Goal: Task Accomplishment & Management: Use online tool/utility

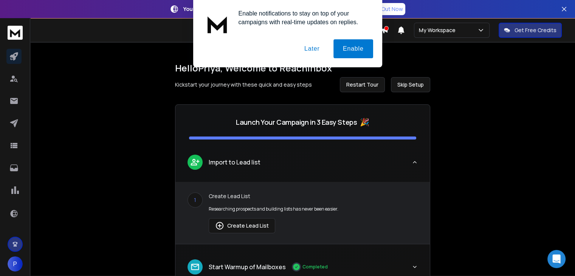
click at [315, 47] on button "Later" at bounding box center [312, 48] width 34 height 19
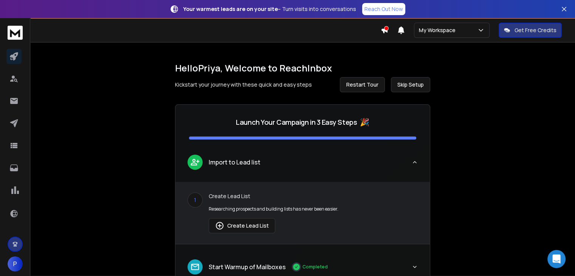
click at [3, 130] on div "P" at bounding box center [15, 148] width 30 height 261
click at [13, 125] on icon at bounding box center [13, 123] width 9 height 9
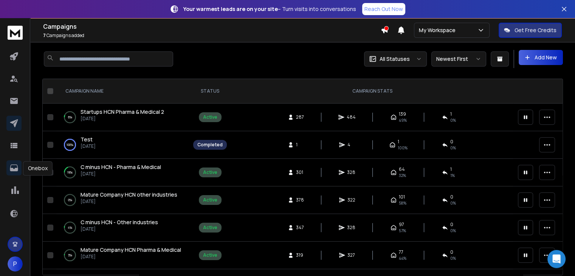
click at [13, 170] on icon at bounding box center [14, 167] width 8 height 7
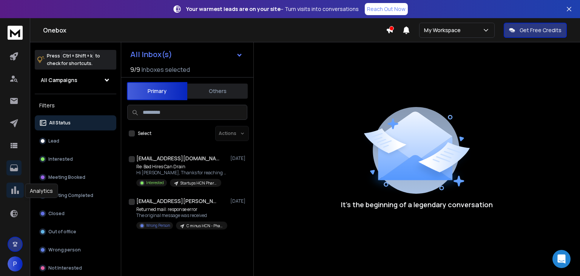
click at [14, 191] on icon at bounding box center [14, 189] width 11 height 11
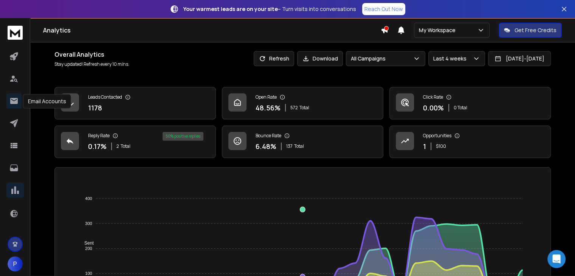
click at [16, 99] on icon at bounding box center [14, 101] width 8 height 6
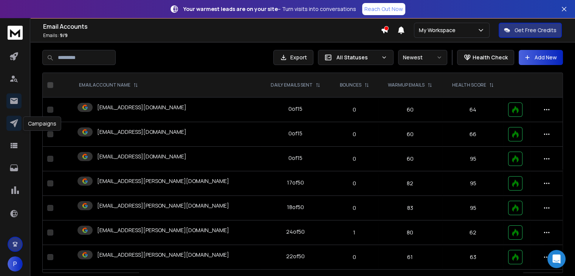
click at [17, 123] on icon at bounding box center [13, 123] width 9 height 9
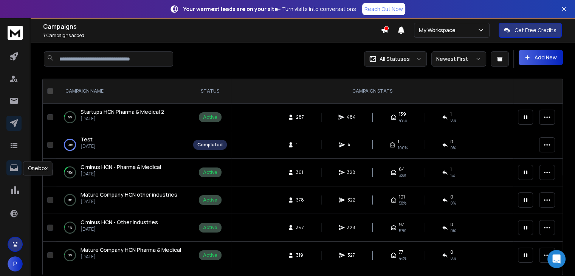
click at [14, 171] on icon at bounding box center [14, 167] width 8 height 7
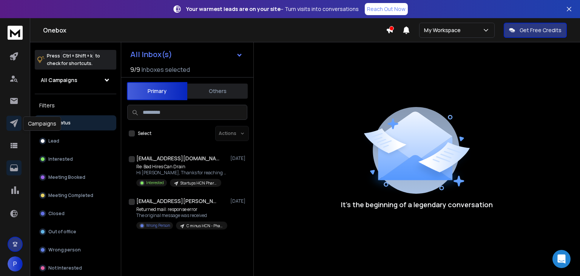
click at [17, 126] on icon at bounding box center [13, 123] width 9 height 9
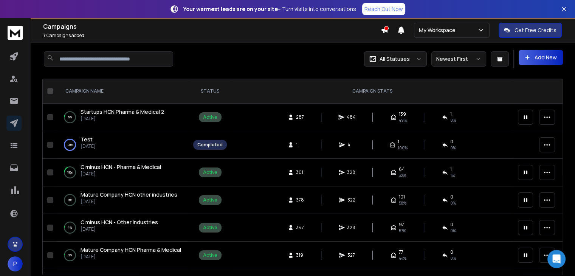
scroll to position [27, 0]
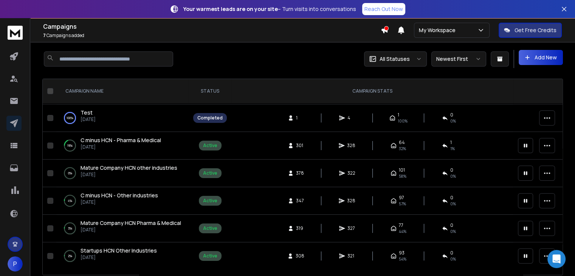
click at [131, 218] on td "3 % Mature Company HCN Pharma & Medical [DATE]" at bounding box center [122, 229] width 132 height 28
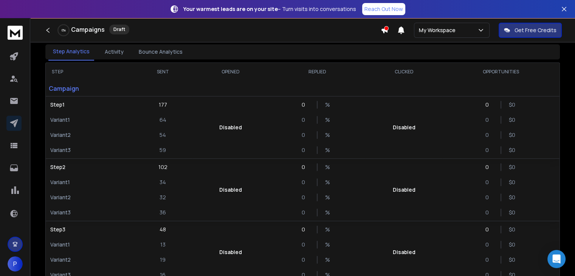
scroll to position [335, 0]
click at [223, 134] on td "Disabled" at bounding box center [230, 127] width 77 height 62
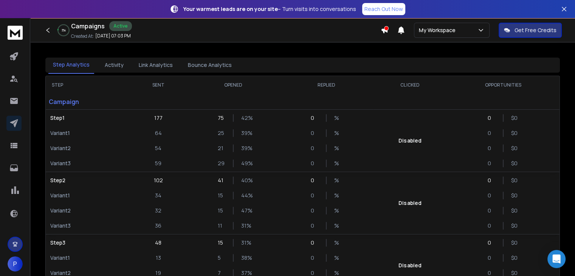
scroll to position [349, 0]
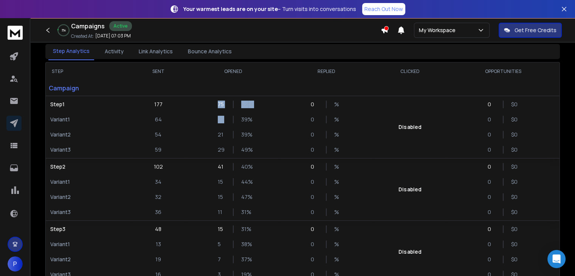
drag, startPoint x: 223, startPoint y: 134, endPoint x: 228, endPoint y: 120, distance: 14.9
click at [228, 120] on td "75 42 % 25 39 % 21 39 % 29 49 %" at bounding box center [232, 127] width 93 height 62
click at [192, 128] on div "75 42 % 25 39 % 21 39 % 29 49 %" at bounding box center [233, 126] width 84 height 53
click at [192, 148] on div "75 42 % 25 39 % 21 39 % 29 49 %" at bounding box center [233, 126] width 84 height 53
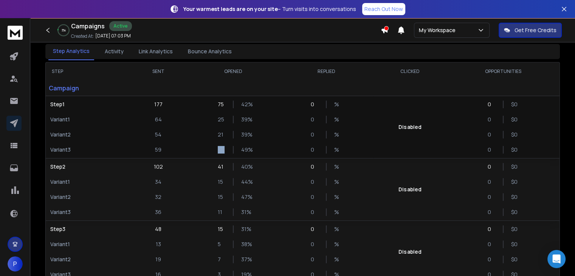
click at [192, 148] on div "75 42 % 25 39 % 21 39 % 29 49 %" at bounding box center [233, 126] width 84 height 53
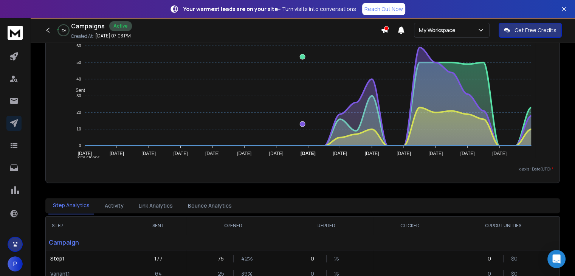
scroll to position [0, 0]
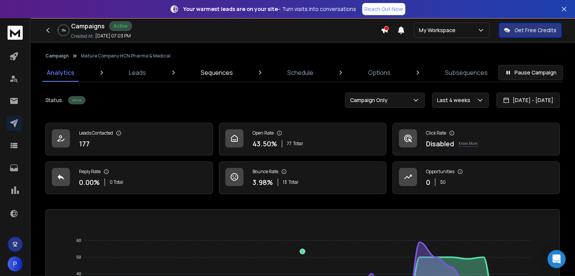
click at [212, 74] on p "Sequences" at bounding box center [217, 72] width 32 height 9
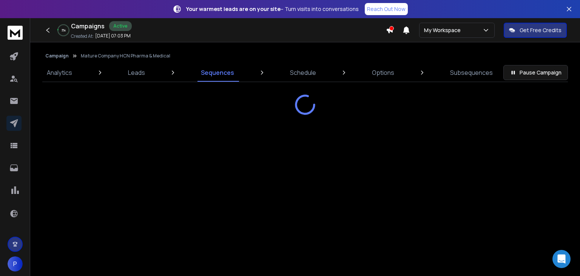
click at [219, 71] on p "Sequences" at bounding box center [217, 72] width 33 height 9
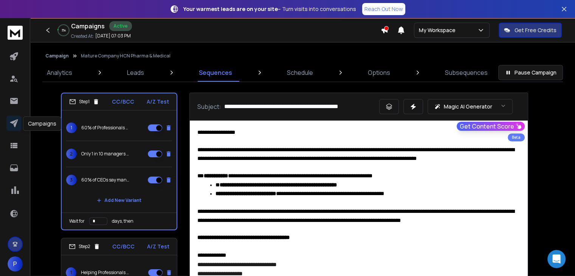
click at [11, 125] on icon at bounding box center [13, 123] width 9 height 9
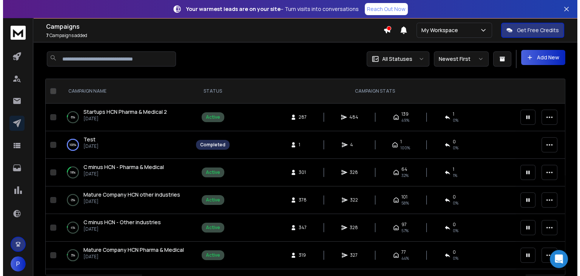
scroll to position [27, 0]
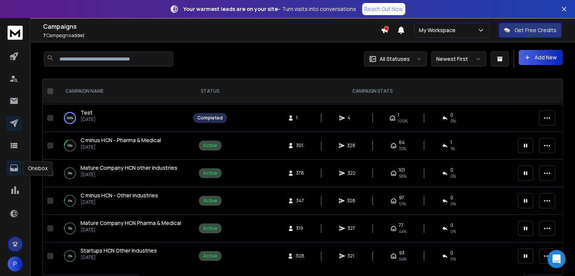
drag, startPoint x: 25, startPoint y: 168, endPoint x: 6, endPoint y: 167, distance: 18.5
click at [6, 167] on body "Your warmest leads are on your site – Turn visits into conversations Reach Out …" at bounding box center [287, 138] width 575 height 276
click at [6, 167] on link at bounding box center [13, 167] width 15 height 15
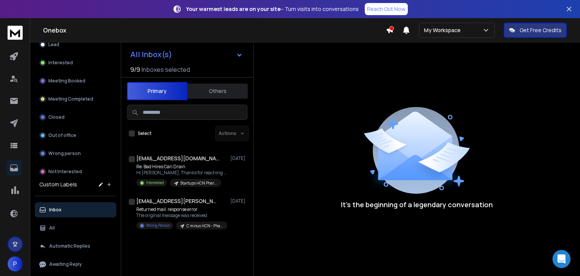
scroll to position [97, 0]
click at [14, 129] on link at bounding box center [13, 123] width 15 height 15
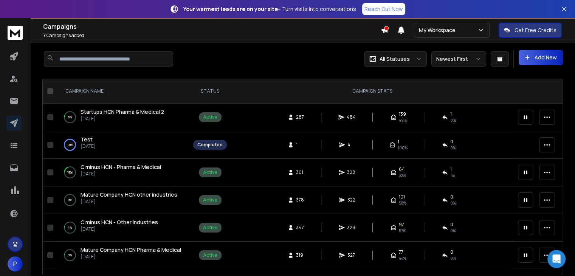
click at [125, 113] on span "Startups HCN Pharma & Medical 2" at bounding box center [121, 111] width 83 height 7
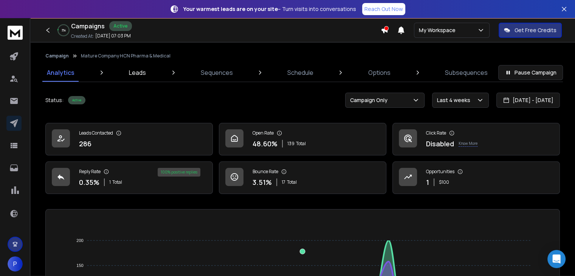
click at [135, 72] on p "Leads" at bounding box center [137, 72] width 17 height 9
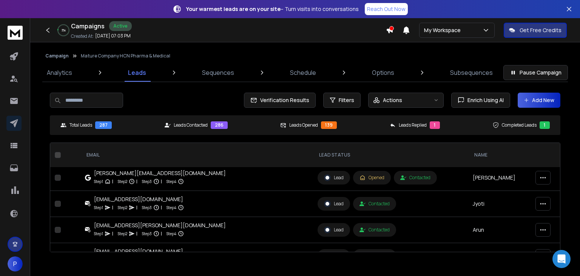
scroll to position [3, 0]
drag, startPoint x: 158, startPoint y: 198, endPoint x: 91, endPoint y: 195, distance: 67.3
click at [91, 195] on div "[EMAIL_ADDRESS][DOMAIN_NAME] Step 1 | Step 2 | Step 3 | Step 4" at bounding box center [197, 203] width 224 height 17
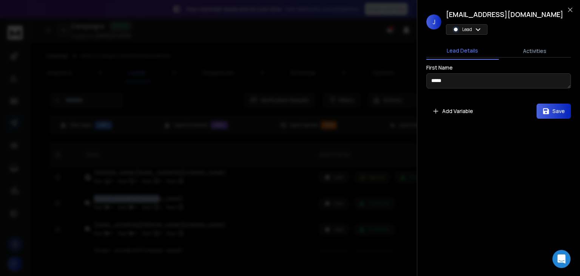
copy div "[EMAIL_ADDRESS][DOMAIN_NAME]"
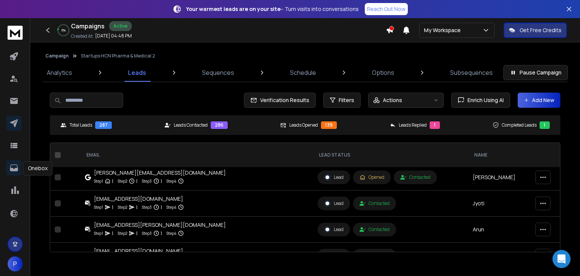
click at [16, 173] on link at bounding box center [13, 167] width 15 height 15
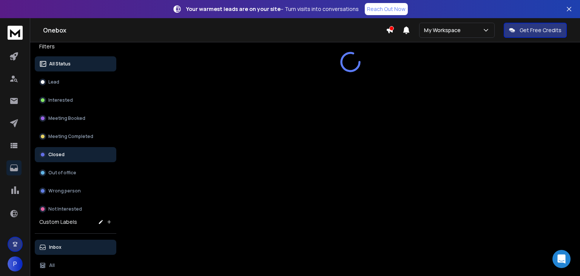
scroll to position [138, 0]
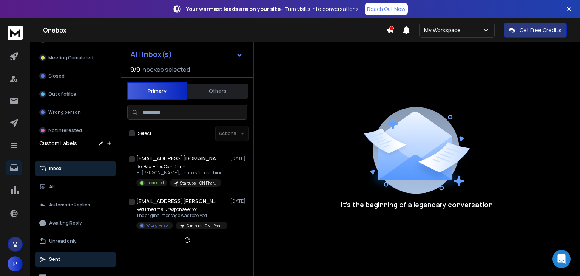
click at [75, 259] on button "Sent" at bounding box center [76, 259] width 82 height 15
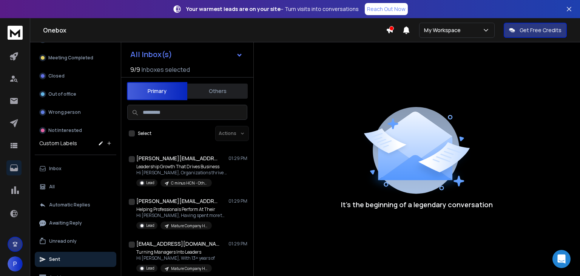
click at [174, 110] on input at bounding box center [187, 112] width 120 height 15
paste input "**********"
click at [174, 110] on input "**********" at bounding box center [187, 112] width 120 height 15
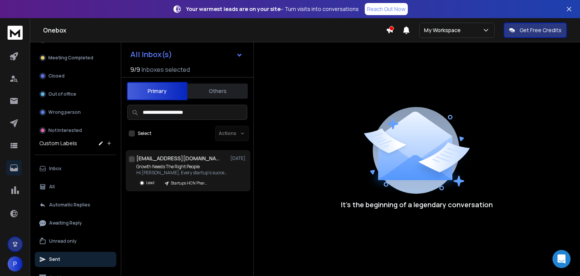
type input "**********"
click at [213, 179] on div "Lead Startups HCN Pharma & Medical 2" at bounding box center [181, 183] width 91 height 8
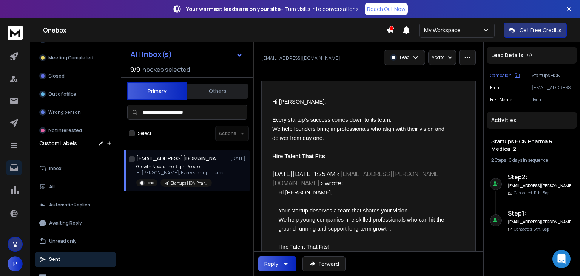
scroll to position [136, 0]
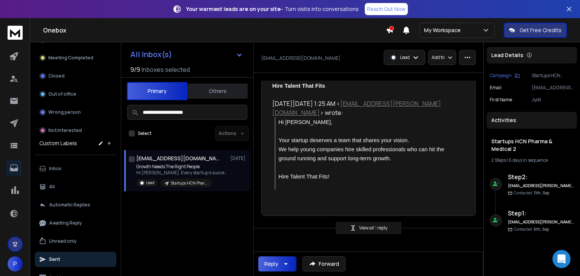
click at [359, 229] on p "View all 1 reply" at bounding box center [373, 228] width 28 height 6
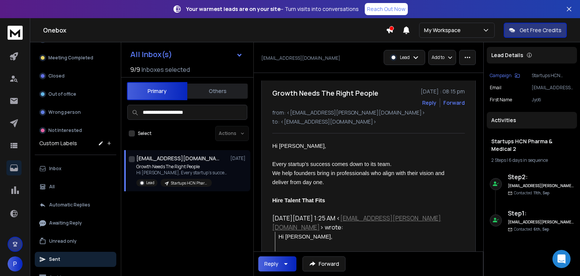
scroll to position [22, 0]
click at [468, 238] on div "Growth Needs The Right People [DATE] : 08:15 pm Reply Forward from: <[EMAIL_ADD…" at bounding box center [368, 203] width 215 height 254
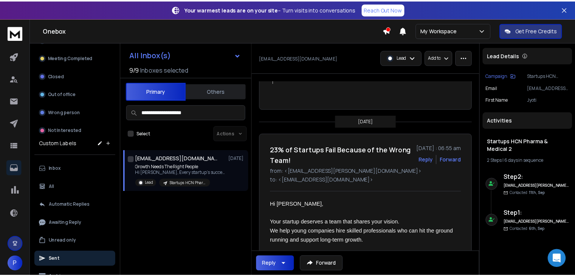
scroll to position [307, 0]
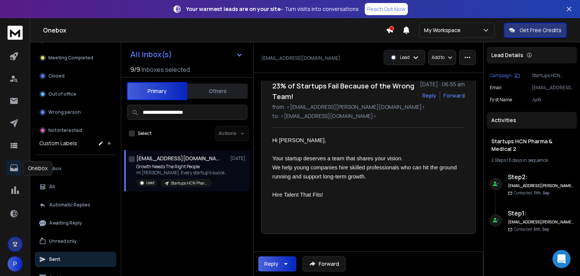
click at [16, 161] on link at bounding box center [13, 167] width 15 height 15
click at [17, 145] on icon at bounding box center [14, 145] width 7 height 5
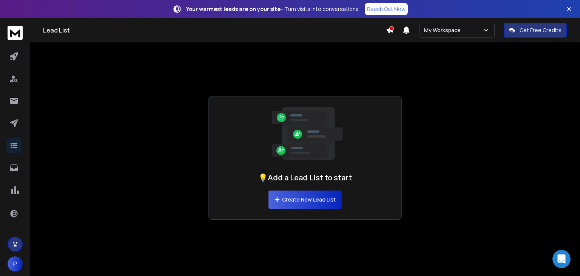
click at [9, 113] on div at bounding box center [14, 136] width 17 height 175
click at [16, 122] on icon at bounding box center [14, 123] width 8 height 8
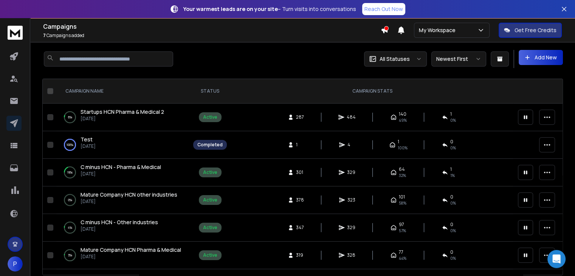
scroll to position [27, 0]
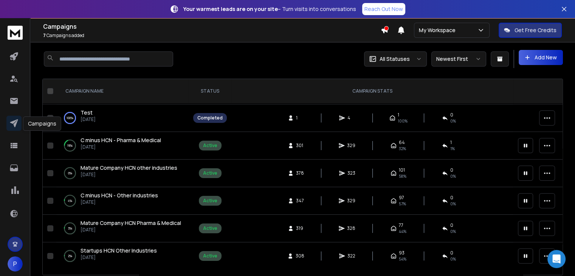
click at [278, 68] on div at bounding box center [172, 59] width 260 height 18
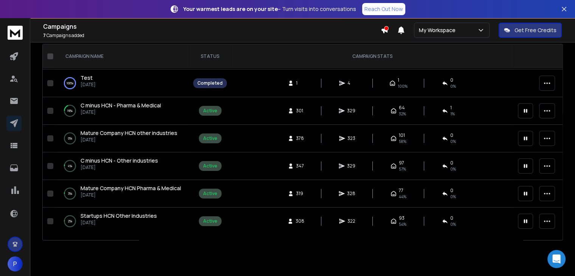
scroll to position [57, 0]
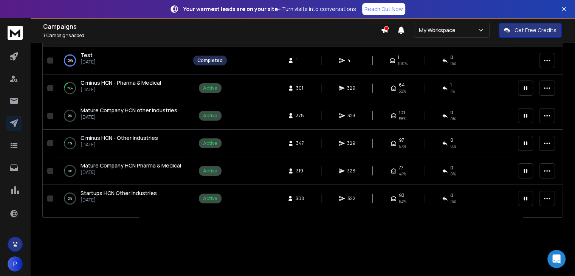
click at [156, 159] on td "3 % Mature Company HCN Pharma & Medical [DATE]" at bounding box center [122, 171] width 132 height 28
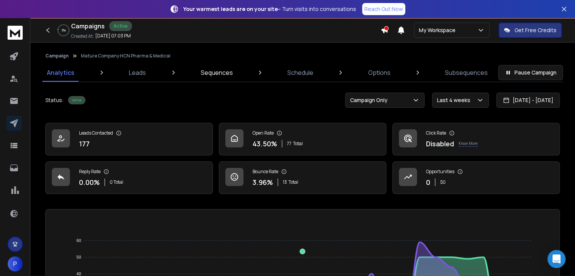
click at [232, 71] on p "Sequences" at bounding box center [217, 72] width 32 height 9
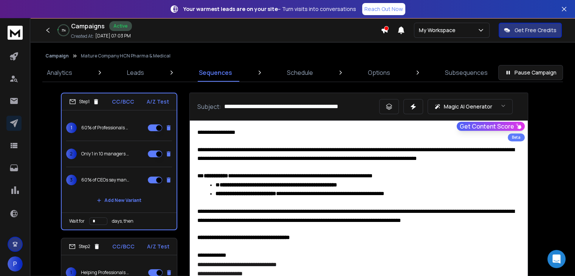
scroll to position [43, 0]
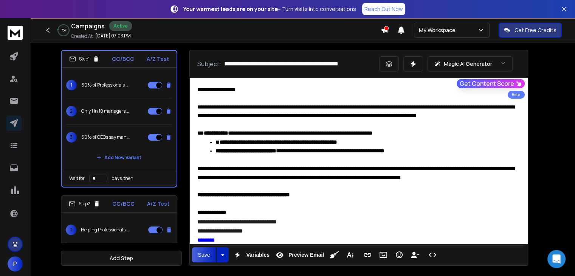
click at [260, 232] on div "**********" at bounding box center [358, 212] width 323 height 45
click at [267, 236] on div "********" at bounding box center [358, 240] width 323 height 9
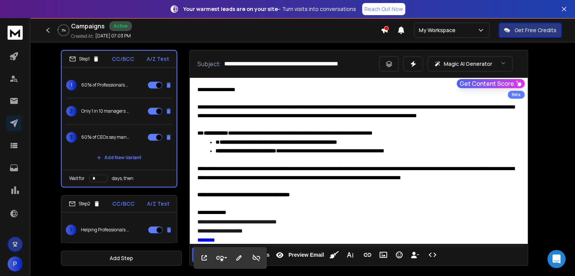
click at [300, 226] on div "**********" at bounding box center [358, 212] width 323 height 45
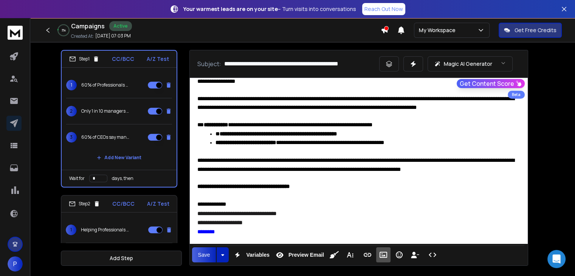
click at [383, 260] on button "Insert Image" at bounding box center [383, 254] width 14 height 15
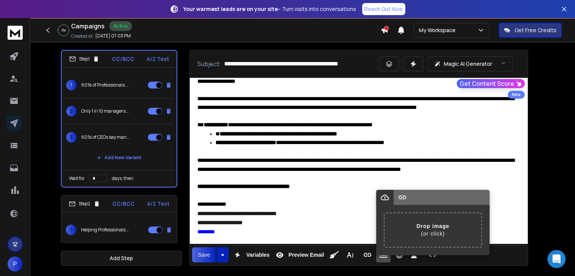
click at [326, 226] on div "**********" at bounding box center [358, 204] width 323 height 45
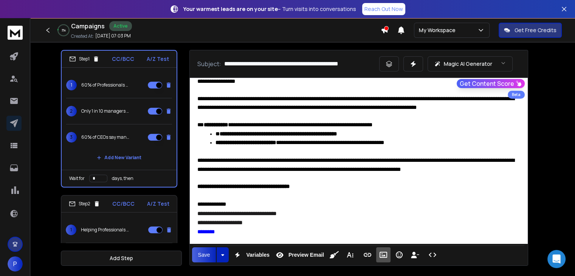
click at [387, 256] on icon "button" at bounding box center [383, 254] width 9 height 9
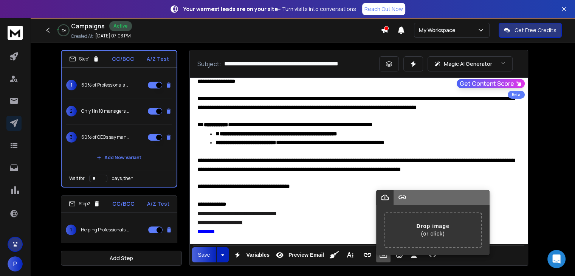
click at [374, 229] on div "********" at bounding box center [358, 231] width 323 height 9
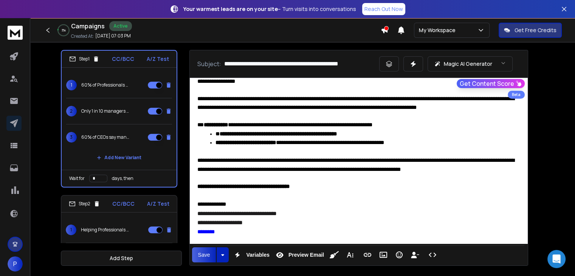
scroll to position [17, 0]
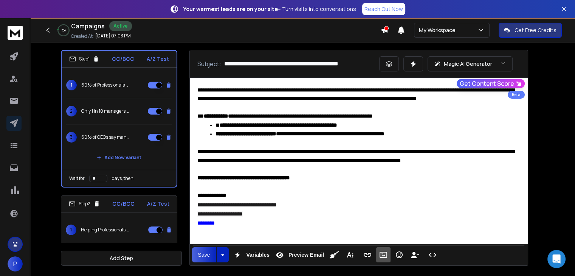
click at [387, 260] on button "Insert Image" at bounding box center [383, 254] width 14 height 15
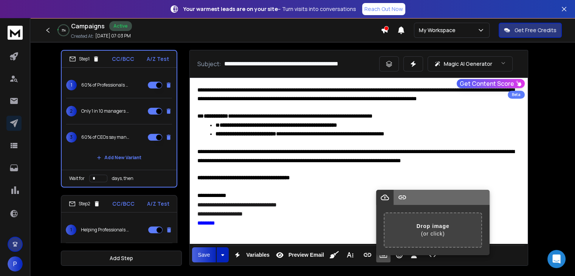
click at [408, 235] on input "file" at bounding box center [239, 230] width 484 height 34
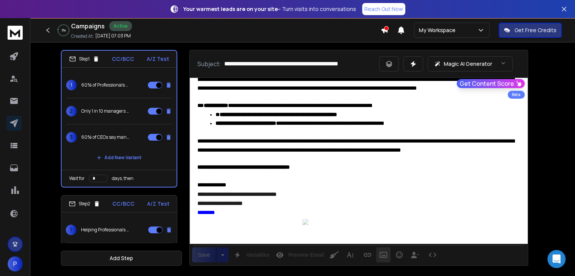
scroll to position [96, 0]
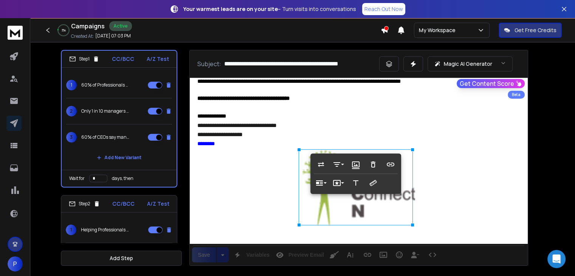
click at [346, 199] on img at bounding box center [358, 188] width 113 height 76
click at [451, 136] on div "**********" at bounding box center [358, 116] width 323 height 45
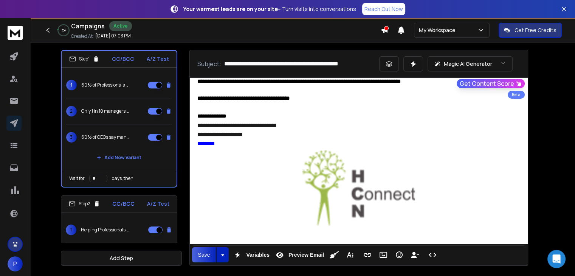
click at [369, 171] on img at bounding box center [358, 188] width 113 height 76
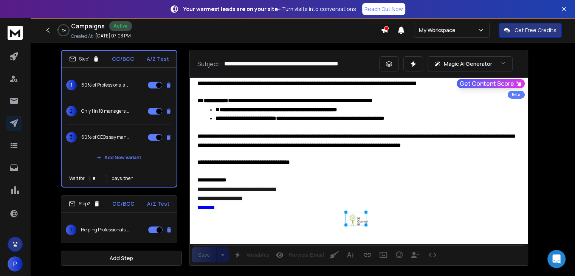
scroll to position [34, 0]
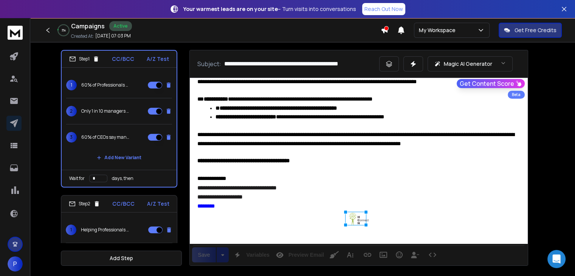
drag, startPoint x: 412, startPoint y: 149, endPoint x: 319, endPoint y: 227, distance: 121.5
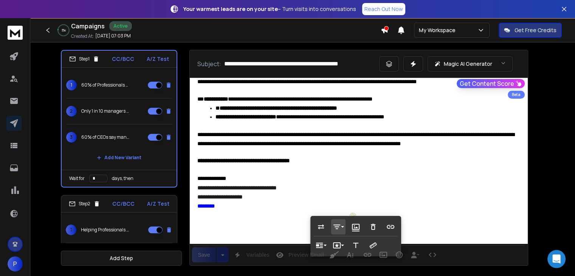
click at [335, 224] on icon "button" at bounding box center [336, 226] width 9 height 9
click at [343, 188] on icon at bounding box center [344, 187] width 9 height 9
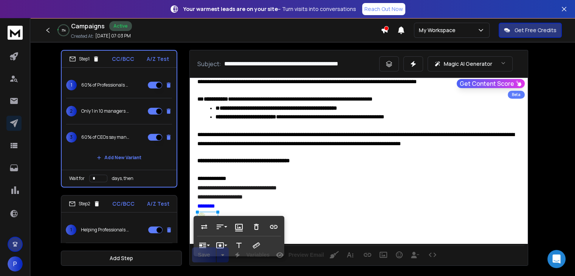
click at [343, 188] on div "**********" at bounding box center [358, 178] width 323 height 45
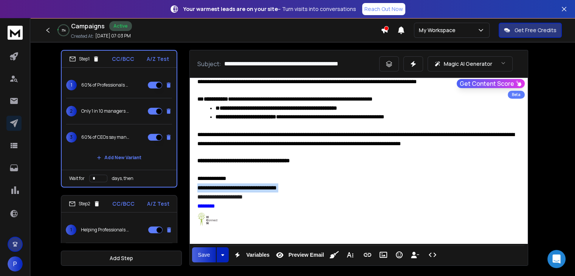
drag, startPoint x: 295, startPoint y: 191, endPoint x: 193, endPoint y: 190, distance: 101.3
click at [193, 190] on div "**********" at bounding box center [359, 160] width 338 height 165
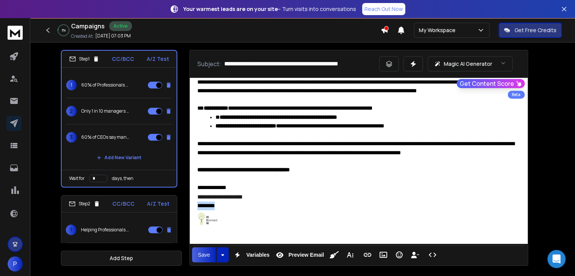
drag, startPoint x: 237, startPoint y: 207, endPoint x: 189, endPoint y: 204, distance: 48.8
click at [189, 204] on div "**********" at bounding box center [303, 158] width 484 height 216
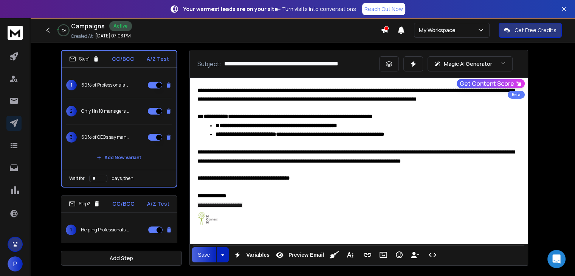
scroll to position [16, 0]
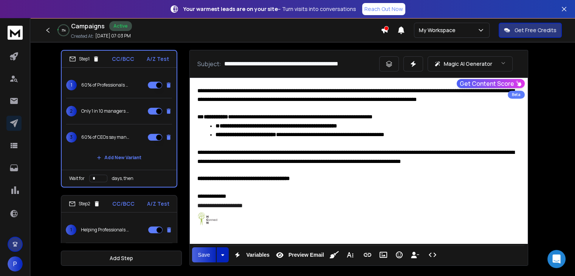
click at [206, 218] on img at bounding box center [207, 218] width 20 height 13
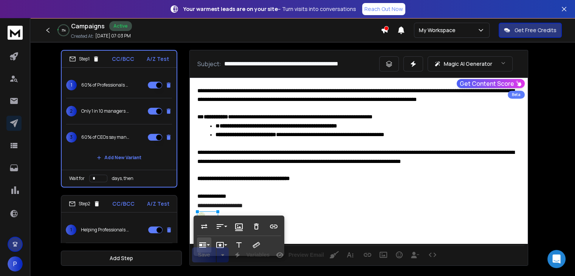
click at [201, 245] on icon "button" at bounding box center [202, 244] width 7 height 5
click at [224, 245] on button "Style" at bounding box center [221, 244] width 14 height 15
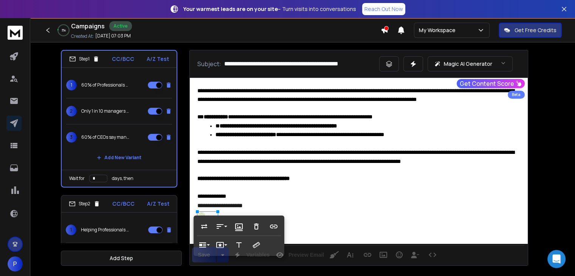
click at [311, 215] on span at bounding box center [358, 218] width 323 height 13
